Goal: Task Accomplishment & Management: Manage account settings

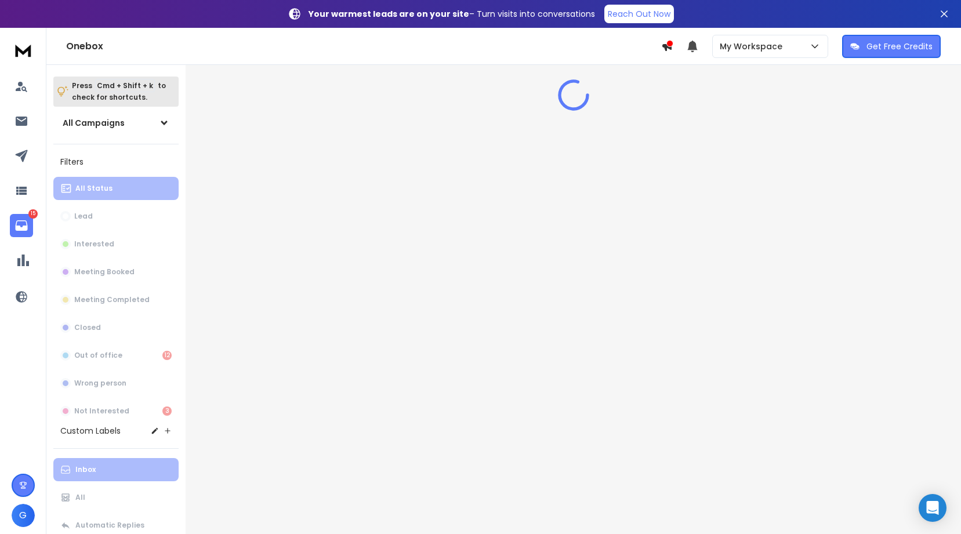
click at [111, 414] on div "All Status Lead Interested Meeting Booked Meeting Completed Closed Out of offic…" at bounding box center [115, 300] width 125 height 246
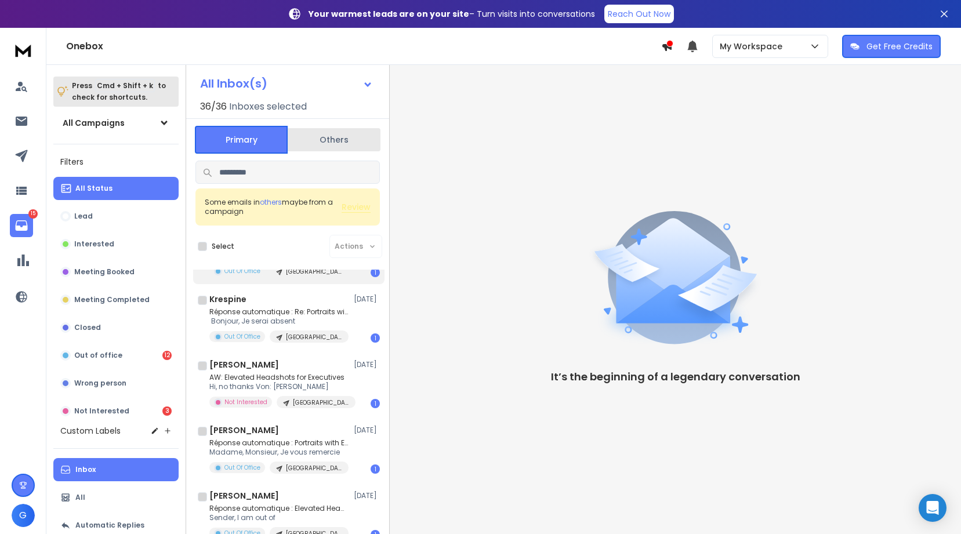
scroll to position [93, 0]
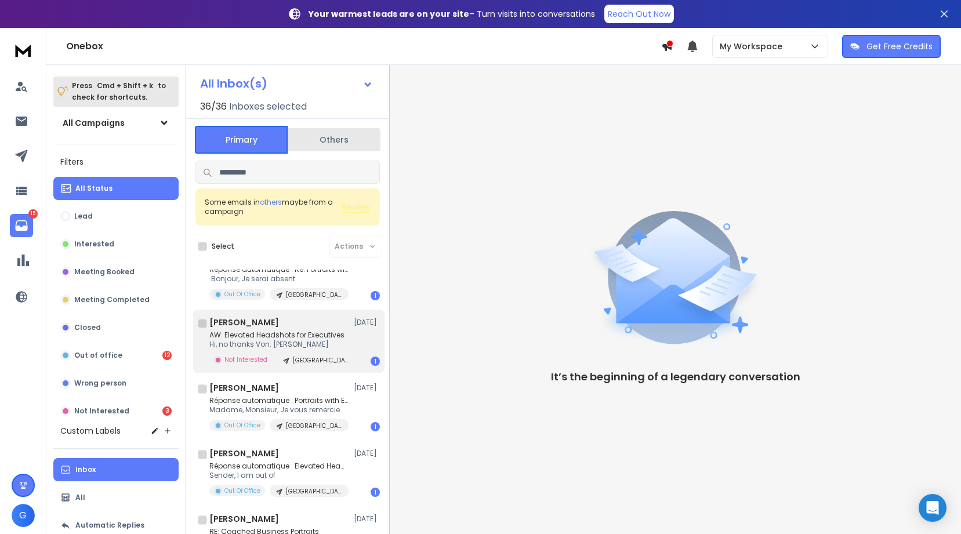
click at [303, 318] on div "[PERSON_NAME] [DATE]" at bounding box center [294, 323] width 171 height 12
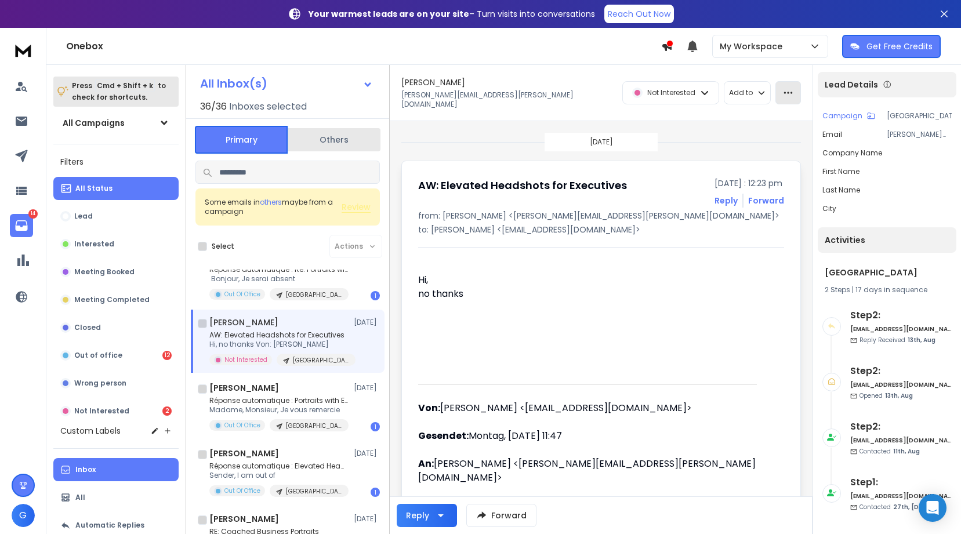
click at [789, 94] on button "button" at bounding box center [789, 92] width 26 height 23
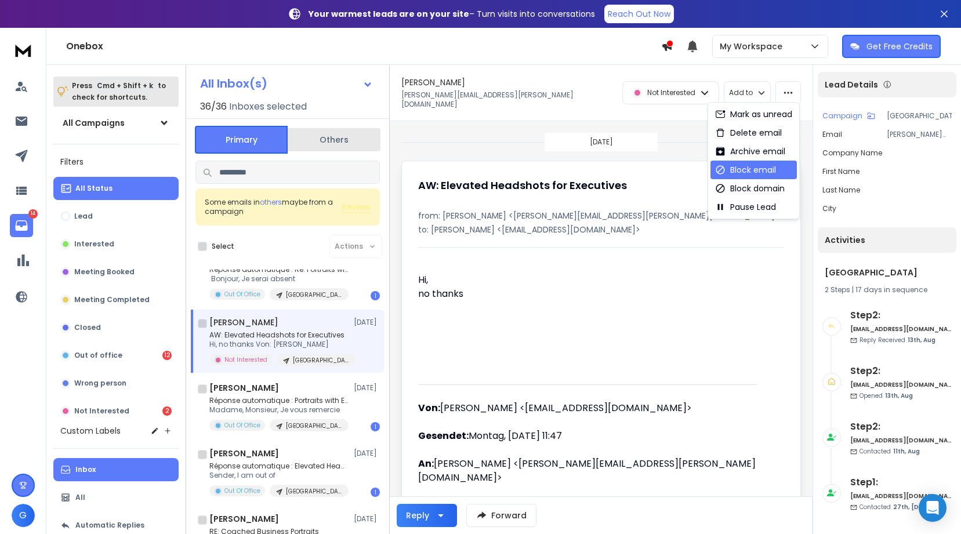
click at [759, 173] on div "Block email" at bounding box center [745, 170] width 61 height 12
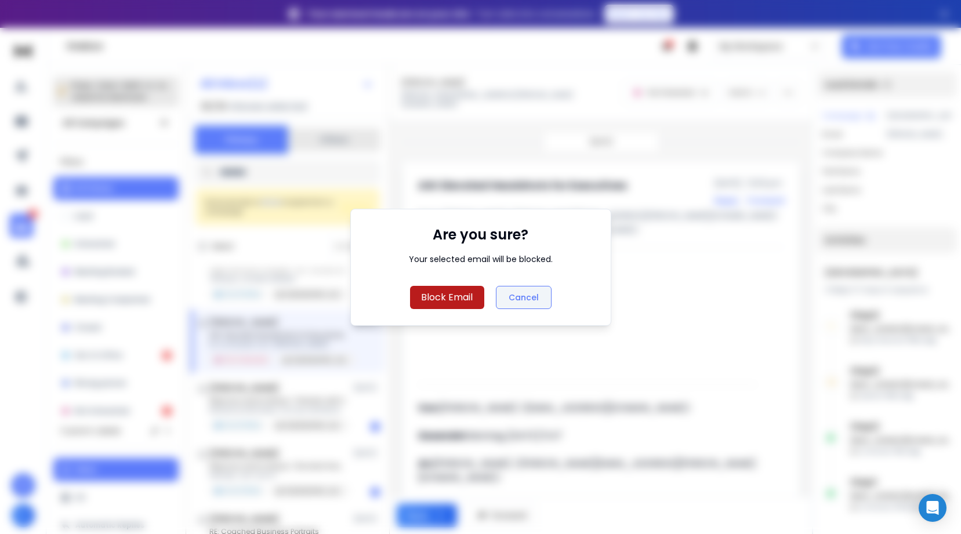
click at [425, 300] on button "Block Email" at bounding box center [447, 297] width 74 height 23
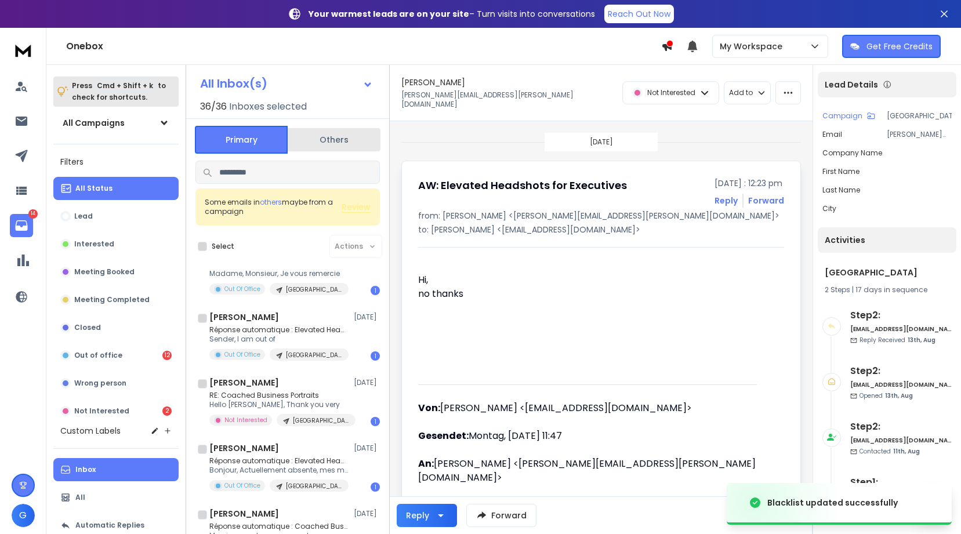
scroll to position [233, 0]
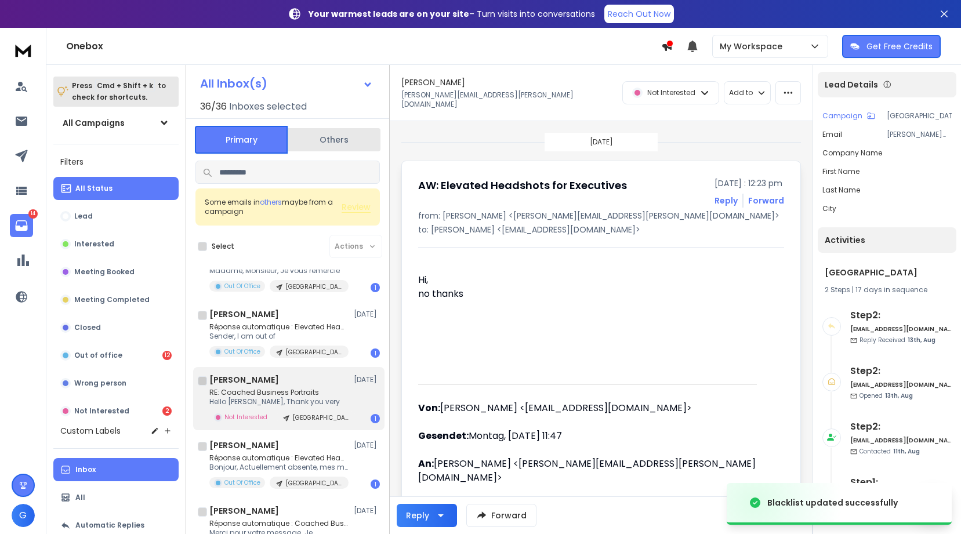
click at [327, 391] on p "RE: Coached Business Portraits" at bounding box center [278, 392] width 139 height 9
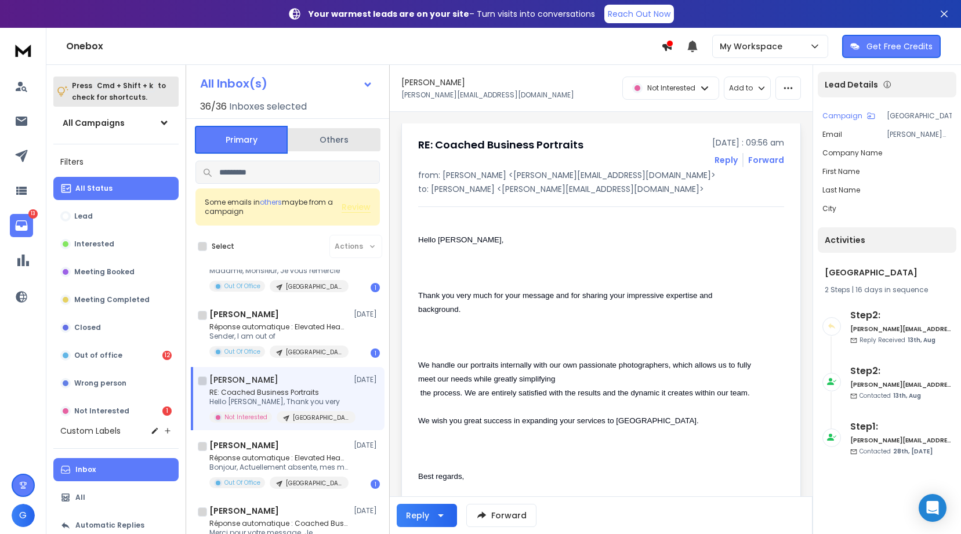
scroll to position [45, 0]
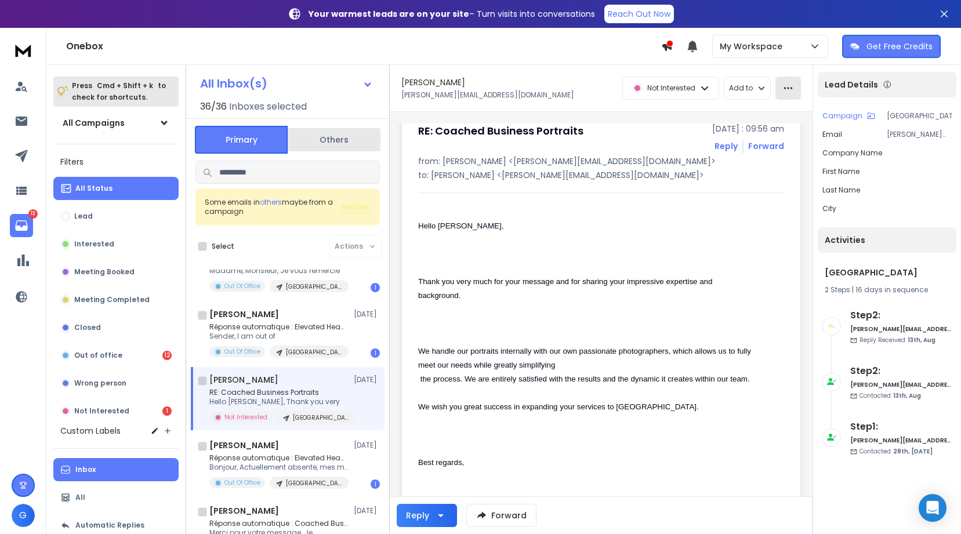
click at [786, 89] on icon "button" at bounding box center [788, 88] width 10 height 10
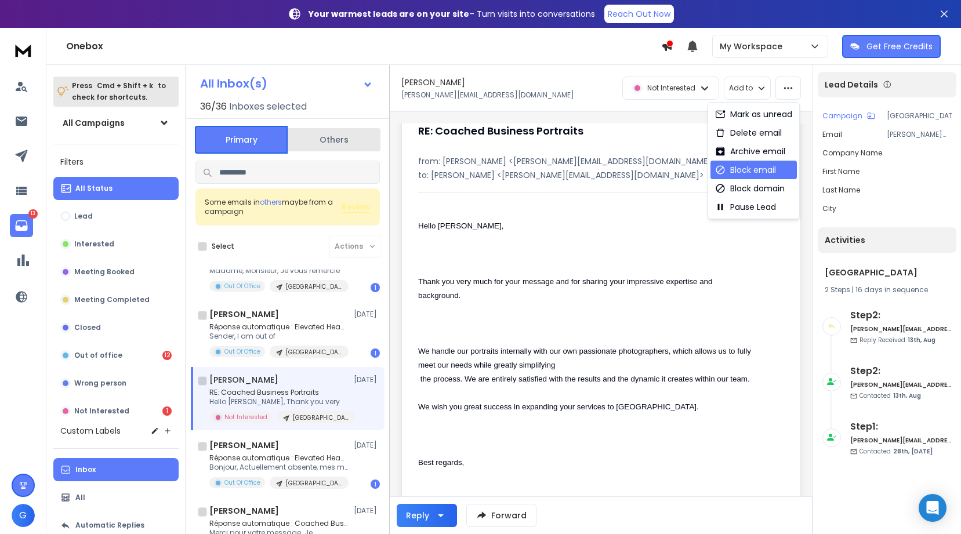
click at [760, 165] on div "Block email" at bounding box center [745, 170] width 61 height 12
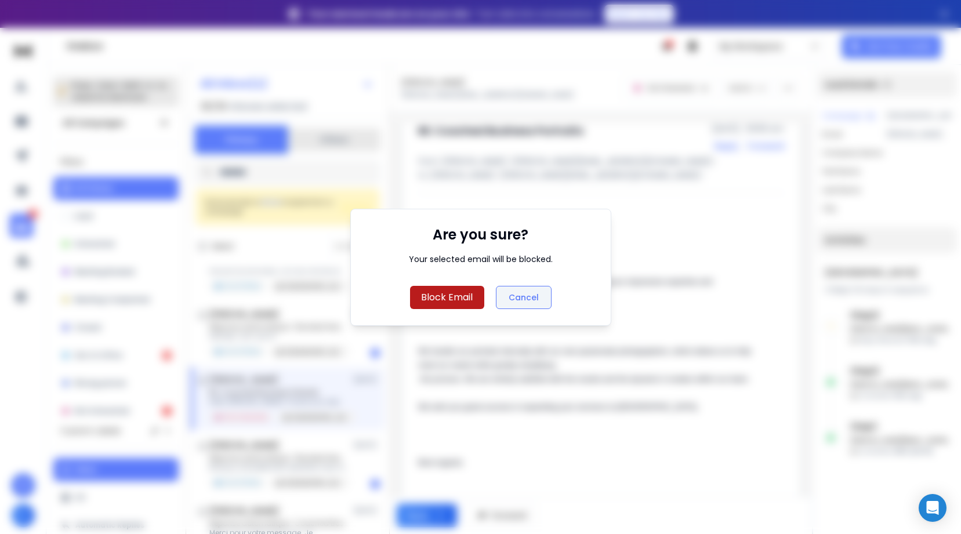
click at [447, 288] on button "Block Email" at bounding box center [447, 297] width 74 height 23
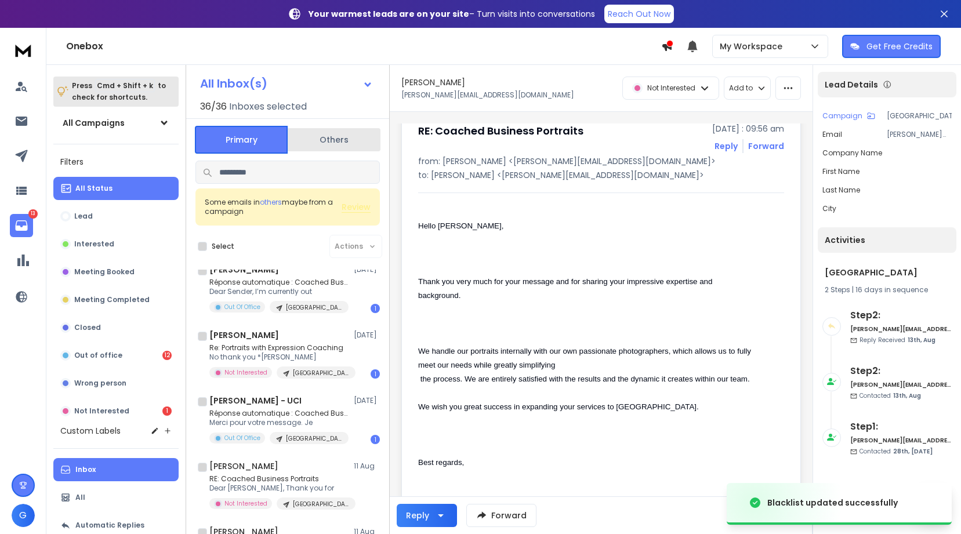
scroll to position [562, 0]
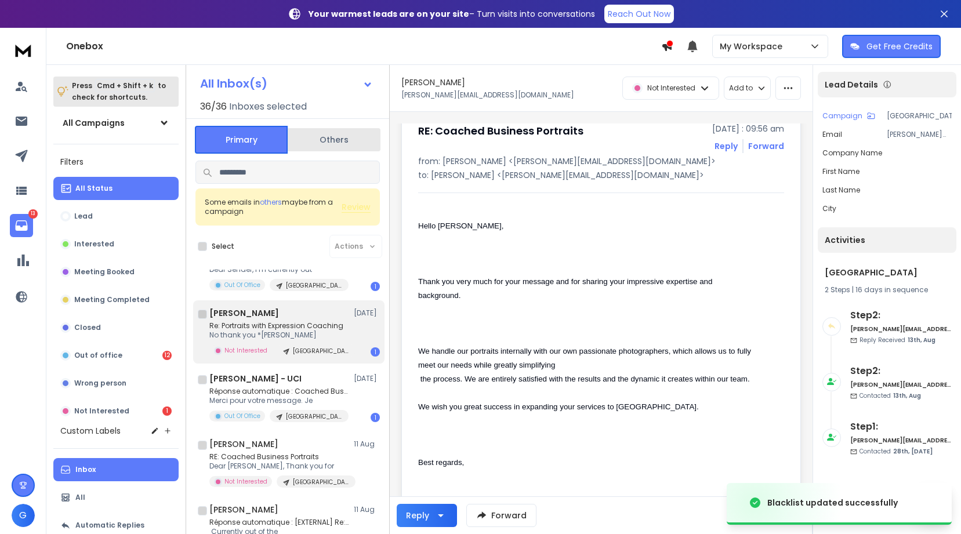
click at [309, 339] on p "No thank you *[PERSON_NAME]" at bounding box center [278, 335] width 139 height 9
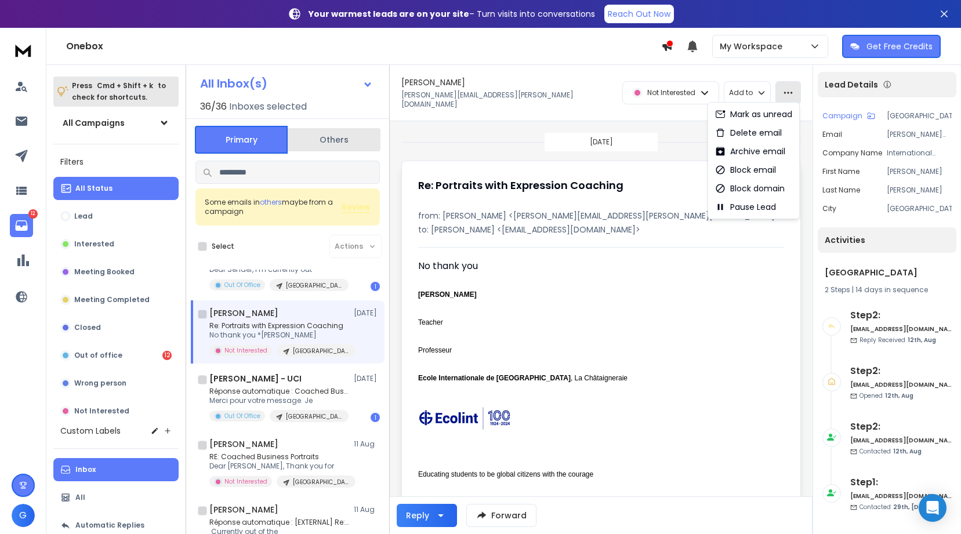
click at [793, 96] on button "button" at bounding box center [789, 92] width 26 height 23
click at [769, 167] on div "Block email" at bounding box center [745, 170] width 61 height 12
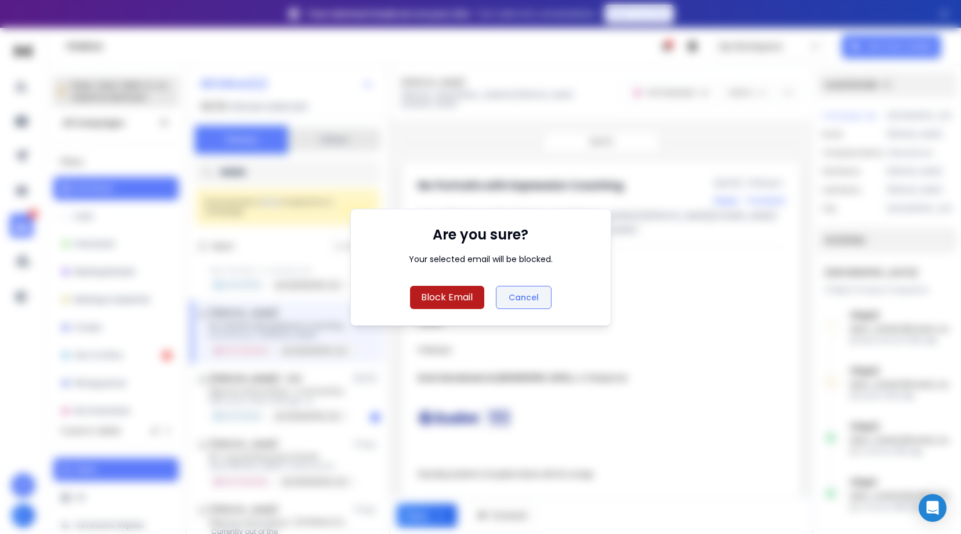
click at [450, 292] on button "Block Email" at bounding box center [447, 297] width 74 height 23
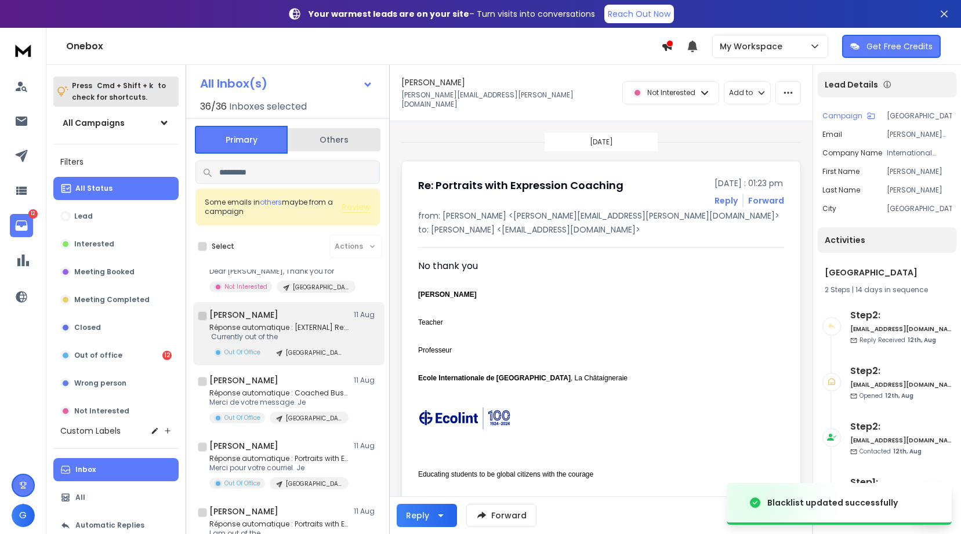
scroll to position [758, 0]
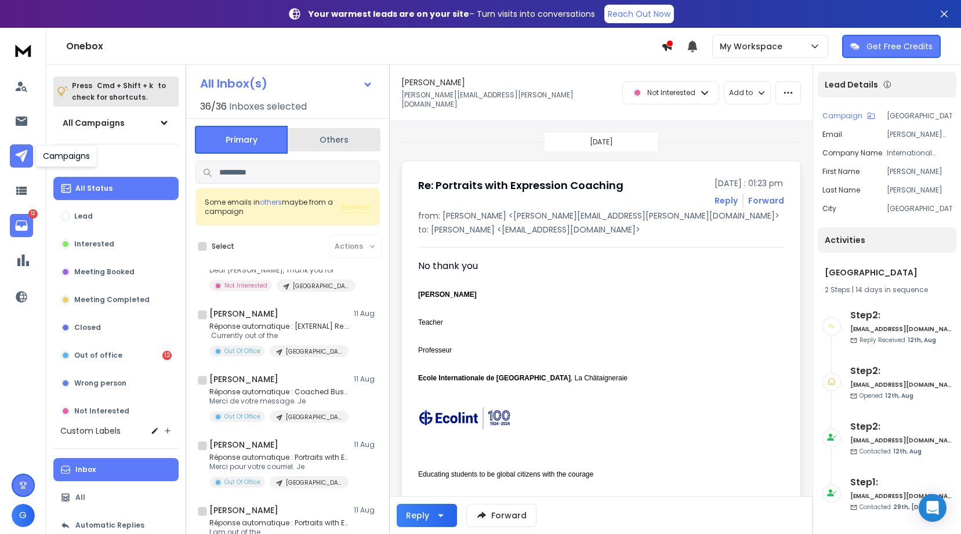
click at [19, 153] on icon at bounding box center [21, 156] width 12 height 12
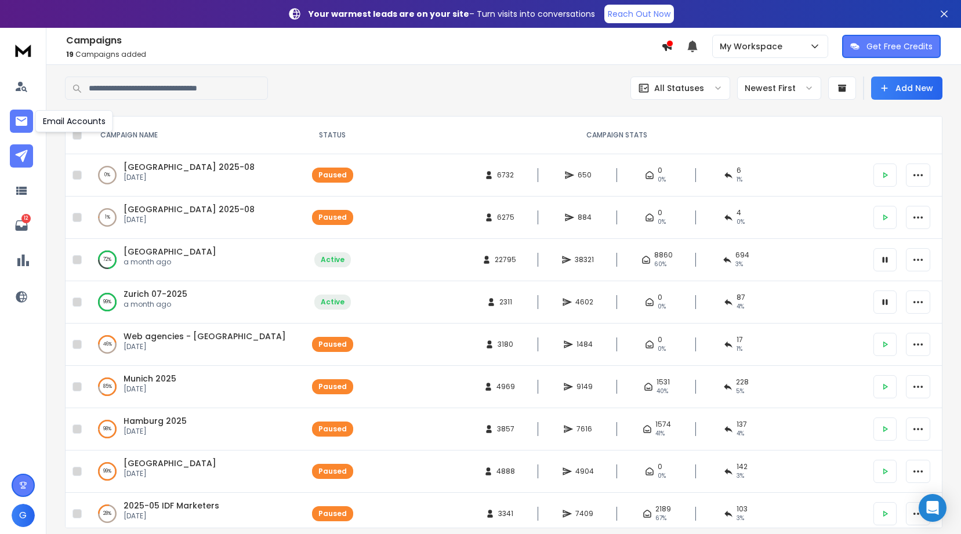
click at [21, 118] on icon at bounding box center [22, 121] width 12 height 9
